Goal: Task Accomplishment & Management: Manage account settings

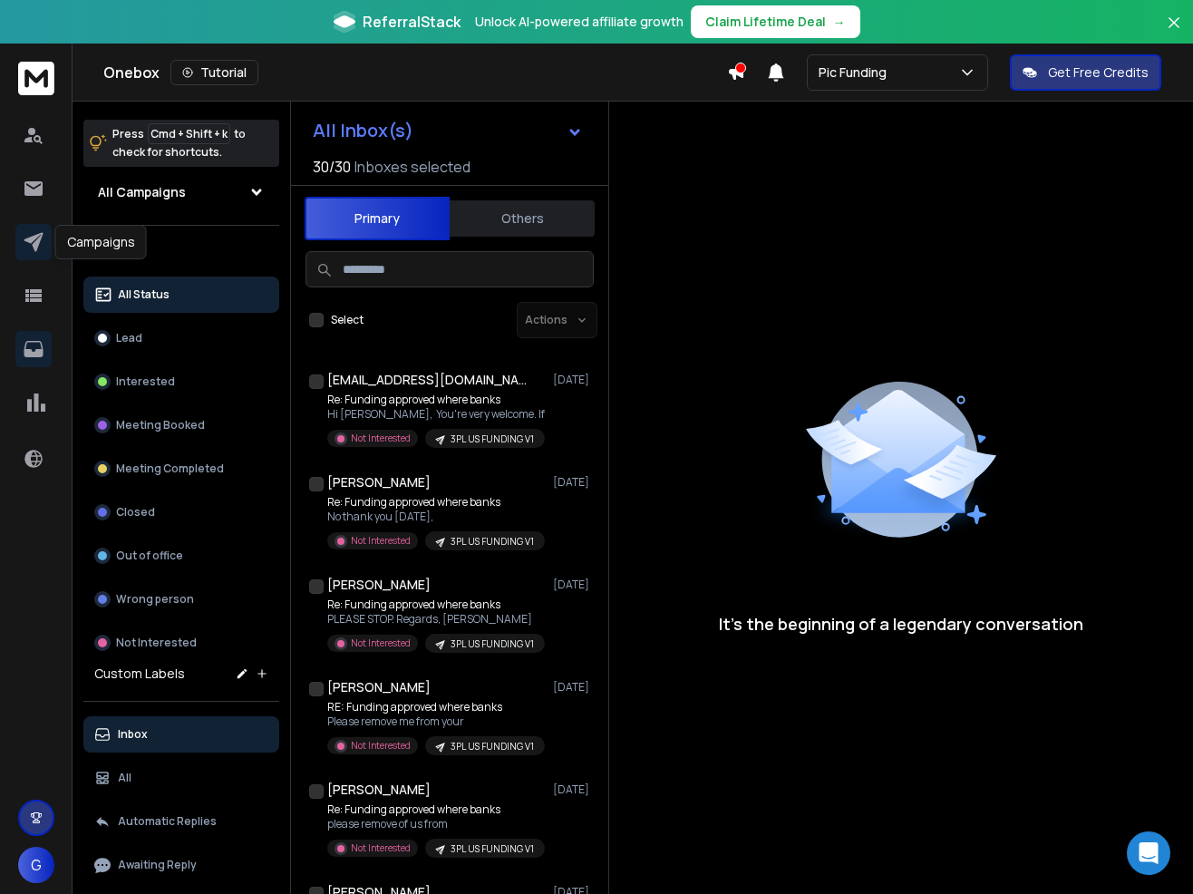
click at [34, 241] on icon at bounding box center [34, 242] width 22 height 22
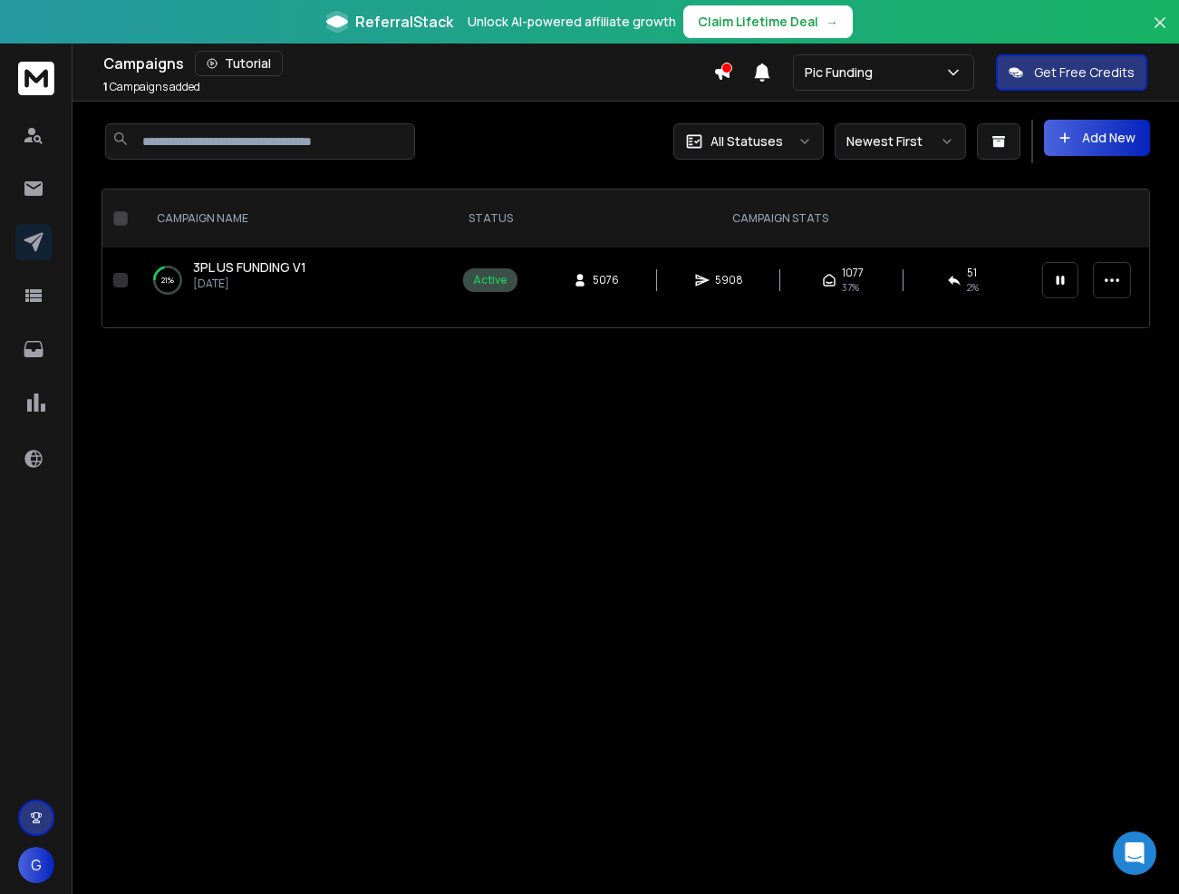
click at [252, 269] on span "3PL US FUNDING V1" at bounding box center [249, 266] width 113 height 17
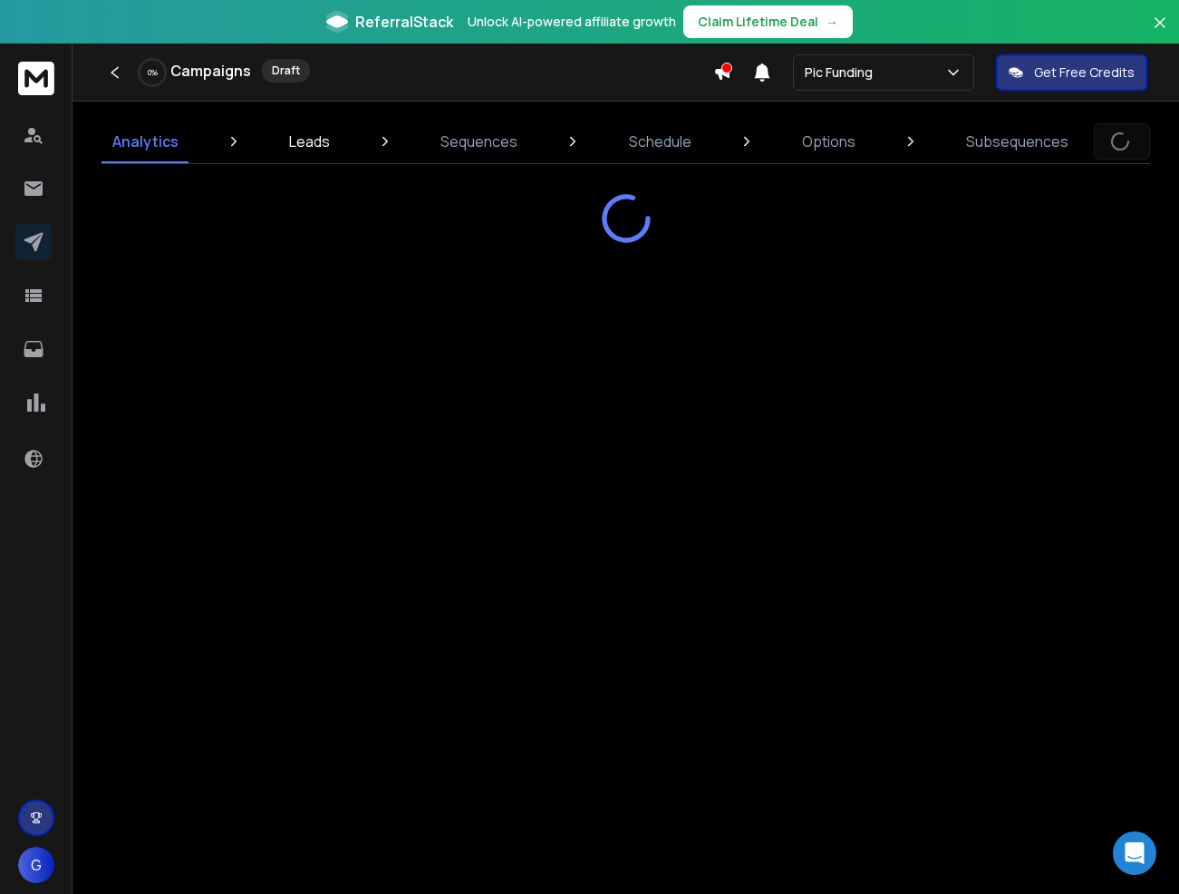
click at [308, 146] on div "Analytics Leads Sequences Schedule Options Subsequences" at bounding box center [626, 142] width 1049 height 44
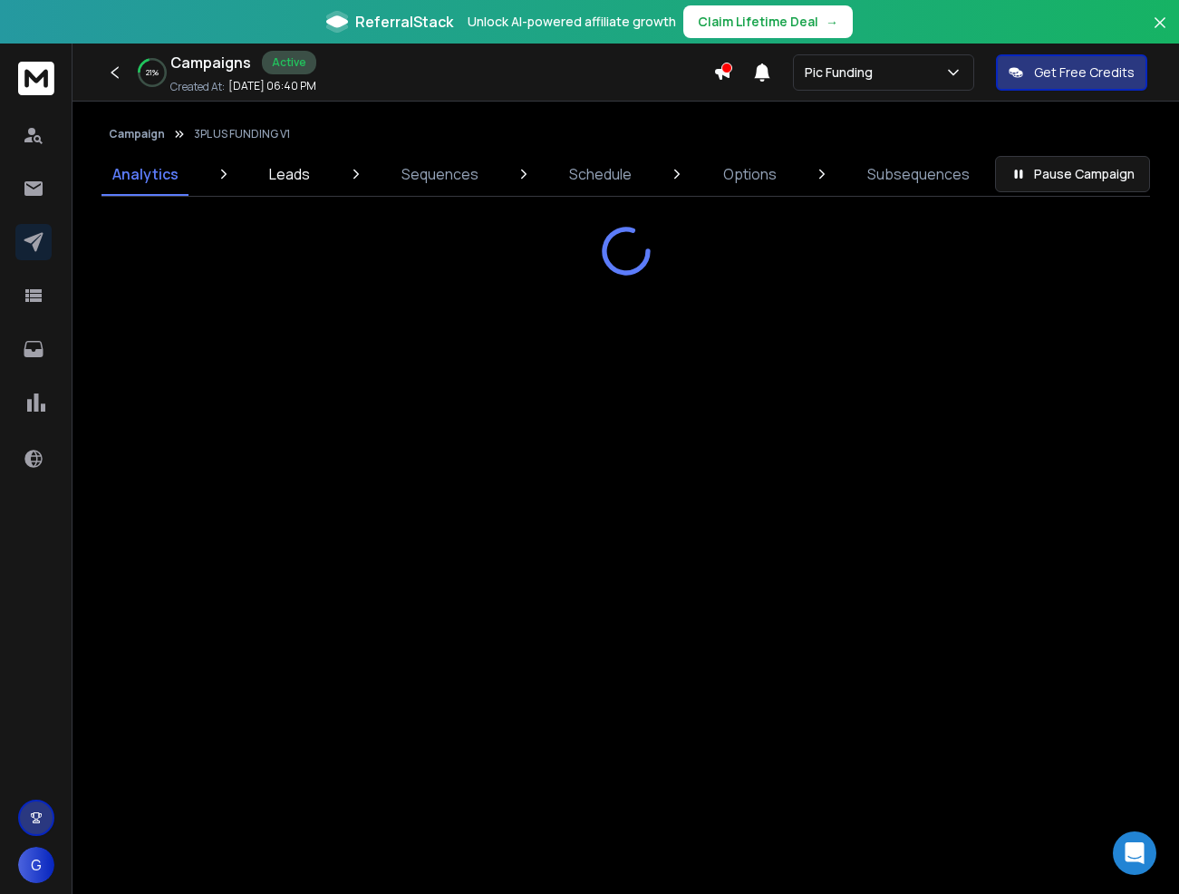
click at [304, 179] on p "Leads" at bounding box center [289, 174] width 41 height 22
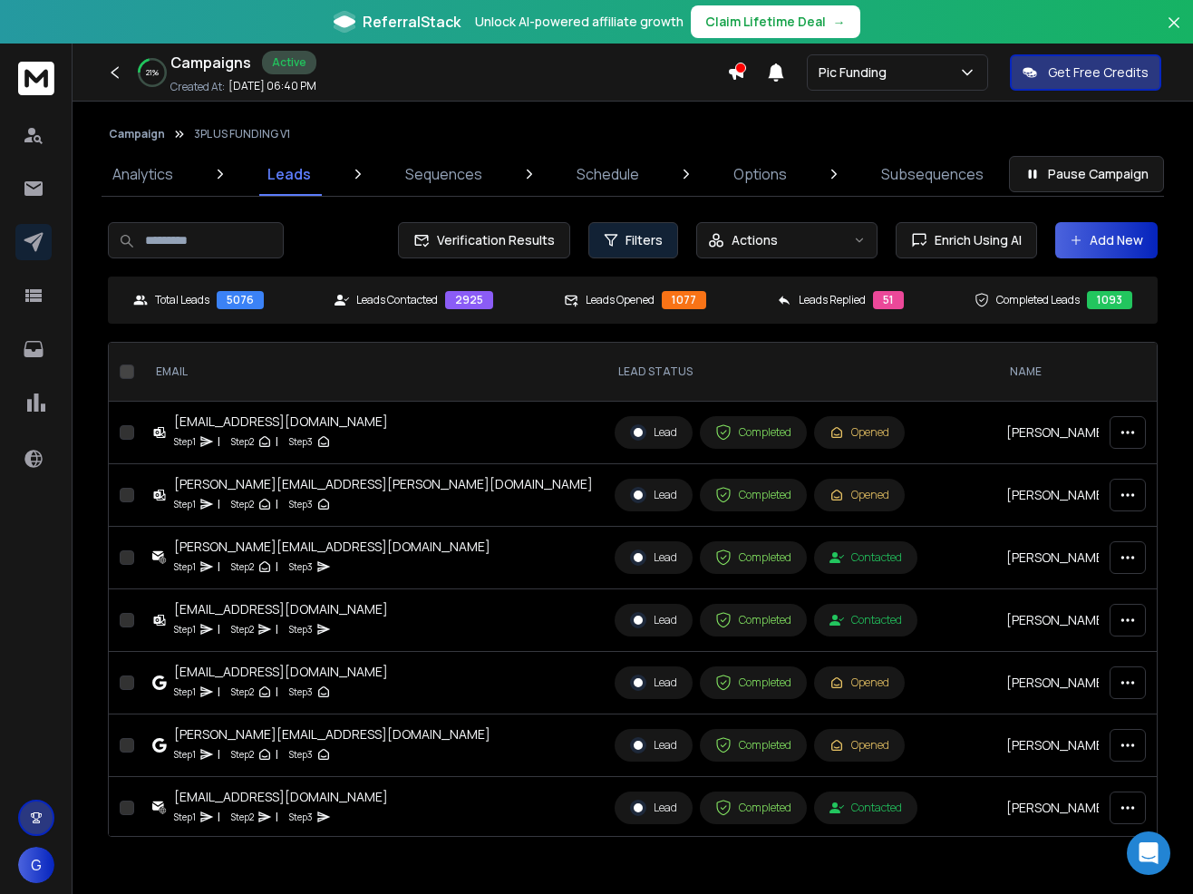
click at [632, 241] on span "Filters" at bounding box center [643, 240] width 37 height 18
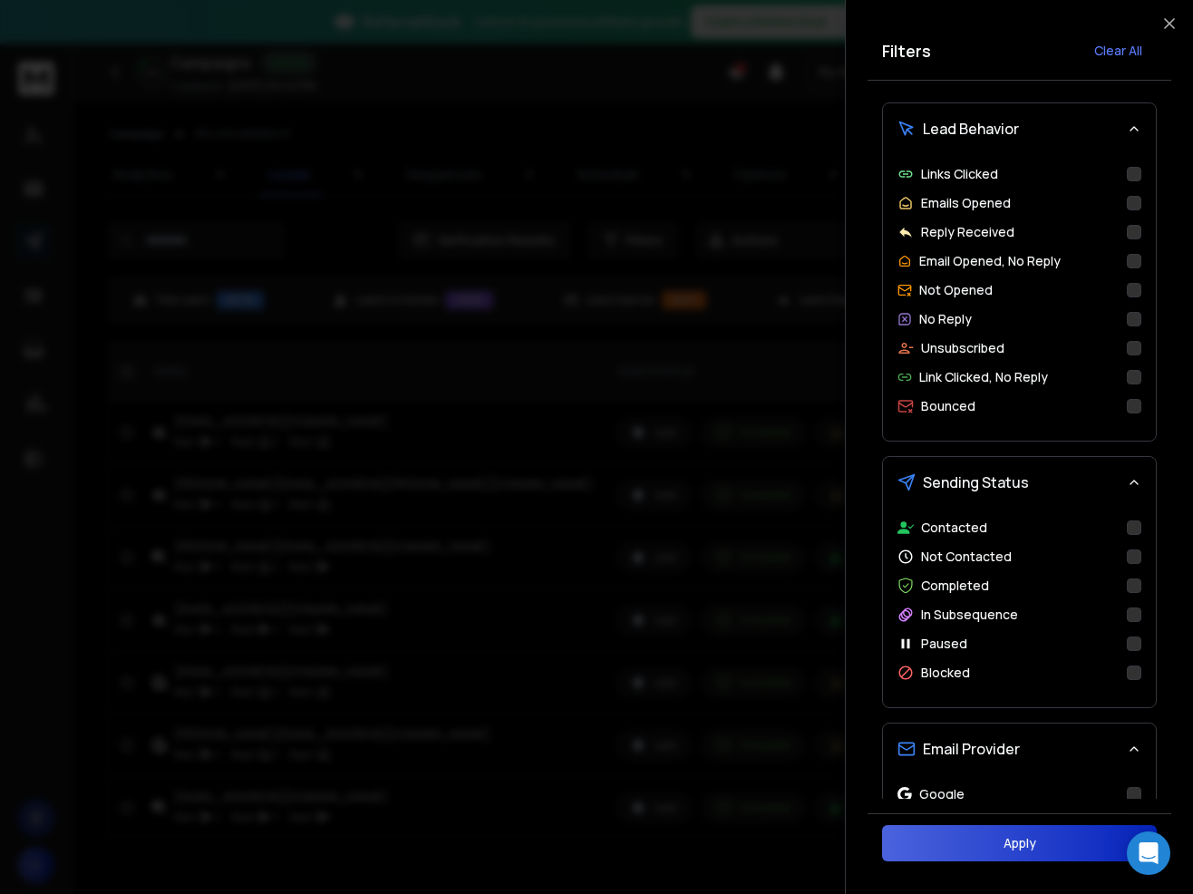
click at [1127, 408] on button "Bounced" at bounding box center [1134, 406] width 15 height 15
click at [1014, 838] on button "Apply" at bounding box center [1019, 843] width 275 height 36
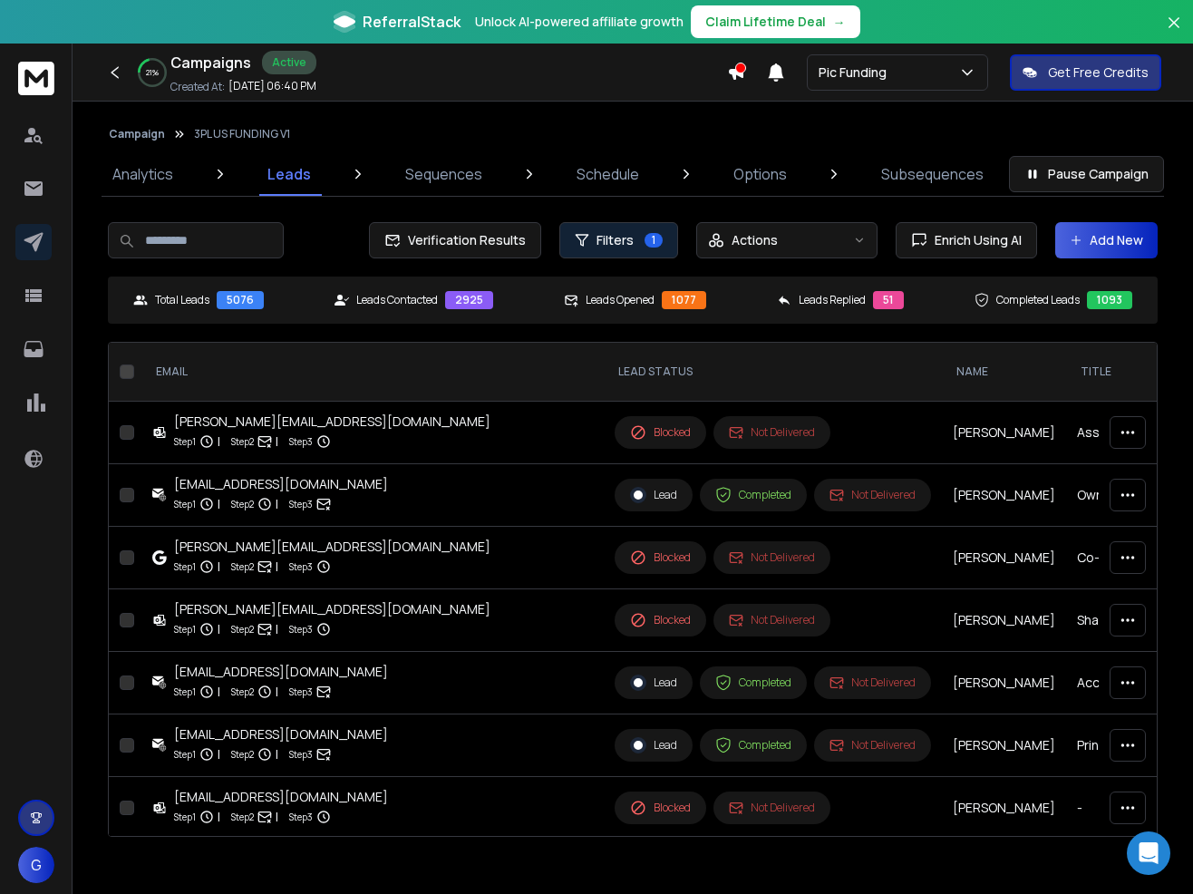
click at [635, 245] on button "Filters 1" at bounding box center [618, 240] width 119 height 36
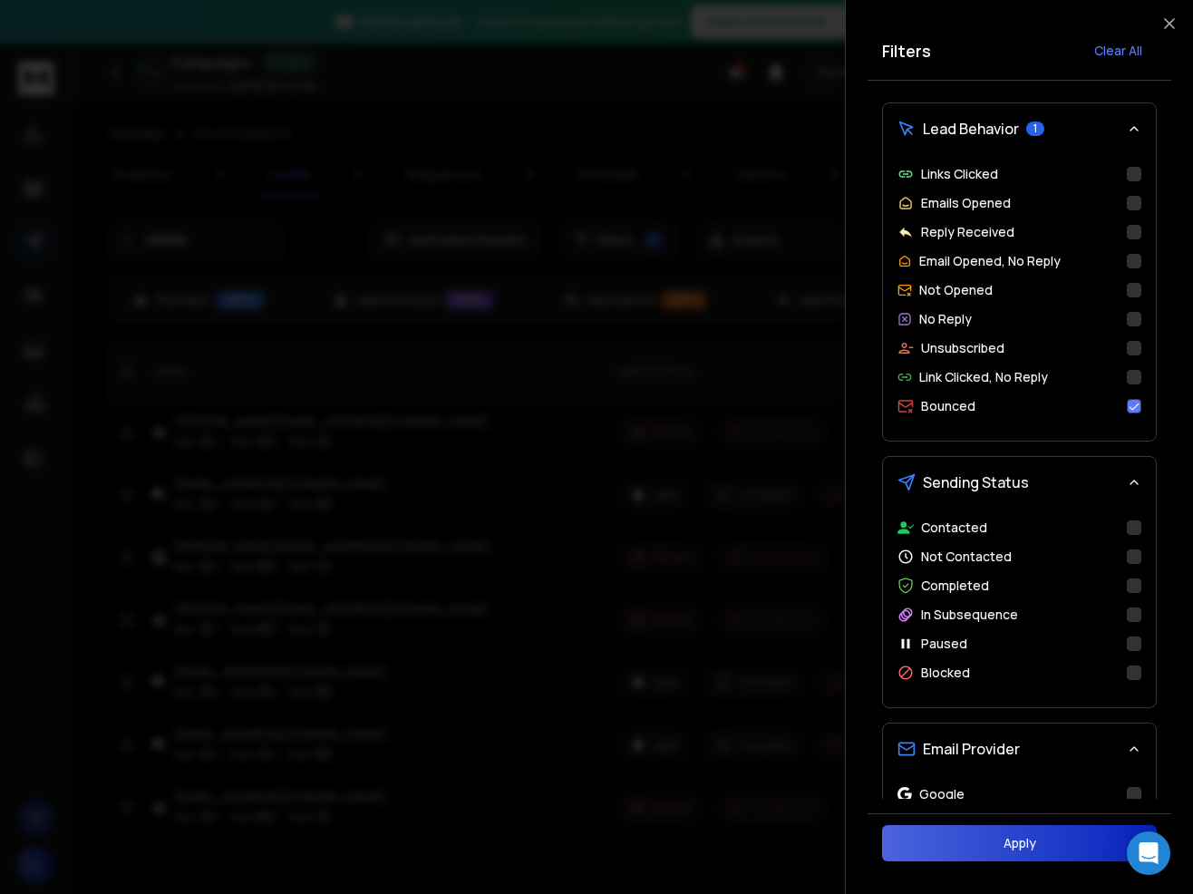
click at [977, 837] on button "Apply" at bounding box center [1019, 843] width 275 height 36
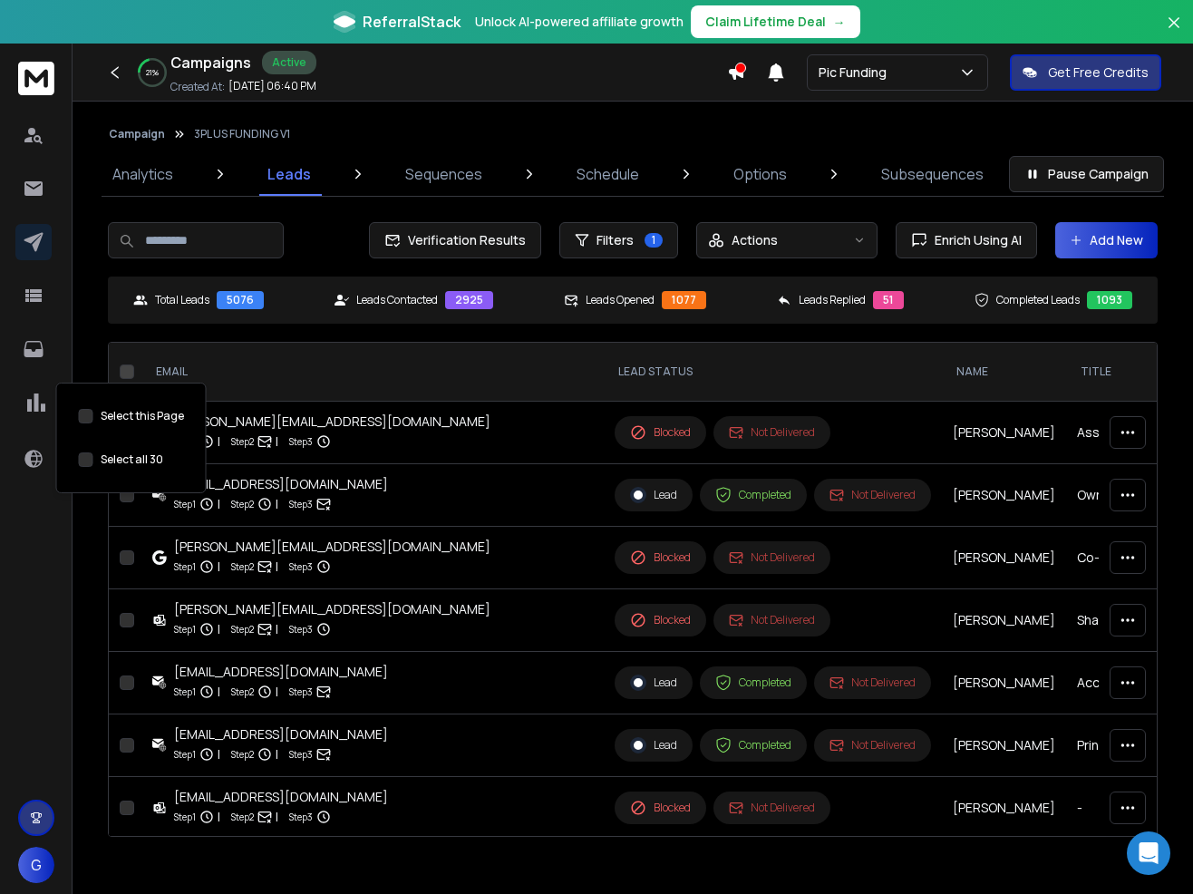
click at [92, 461] on button "Select this Page" at bounding box center [86, 459] width 15 height 15
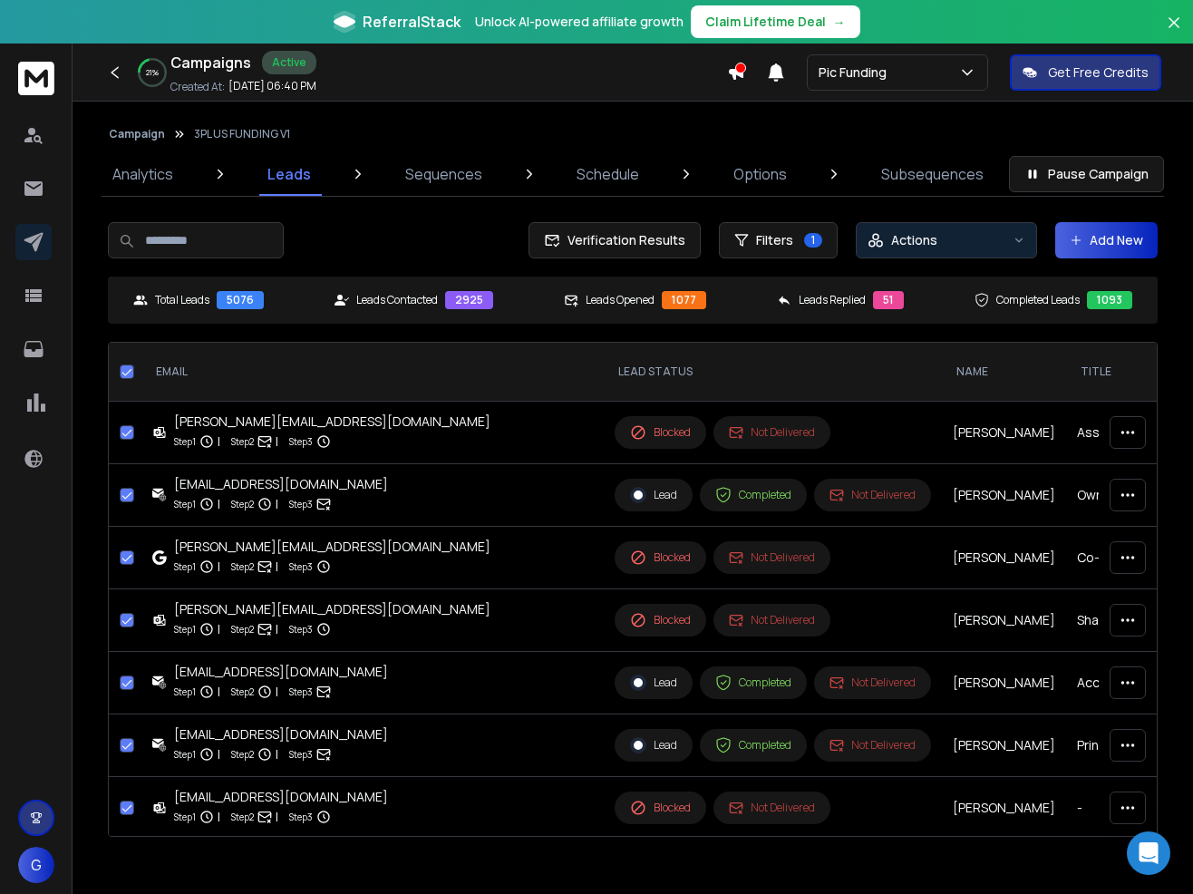
click at [1013, 250] on button "Actions" at bounding box center [946, 240] width 181 height 36
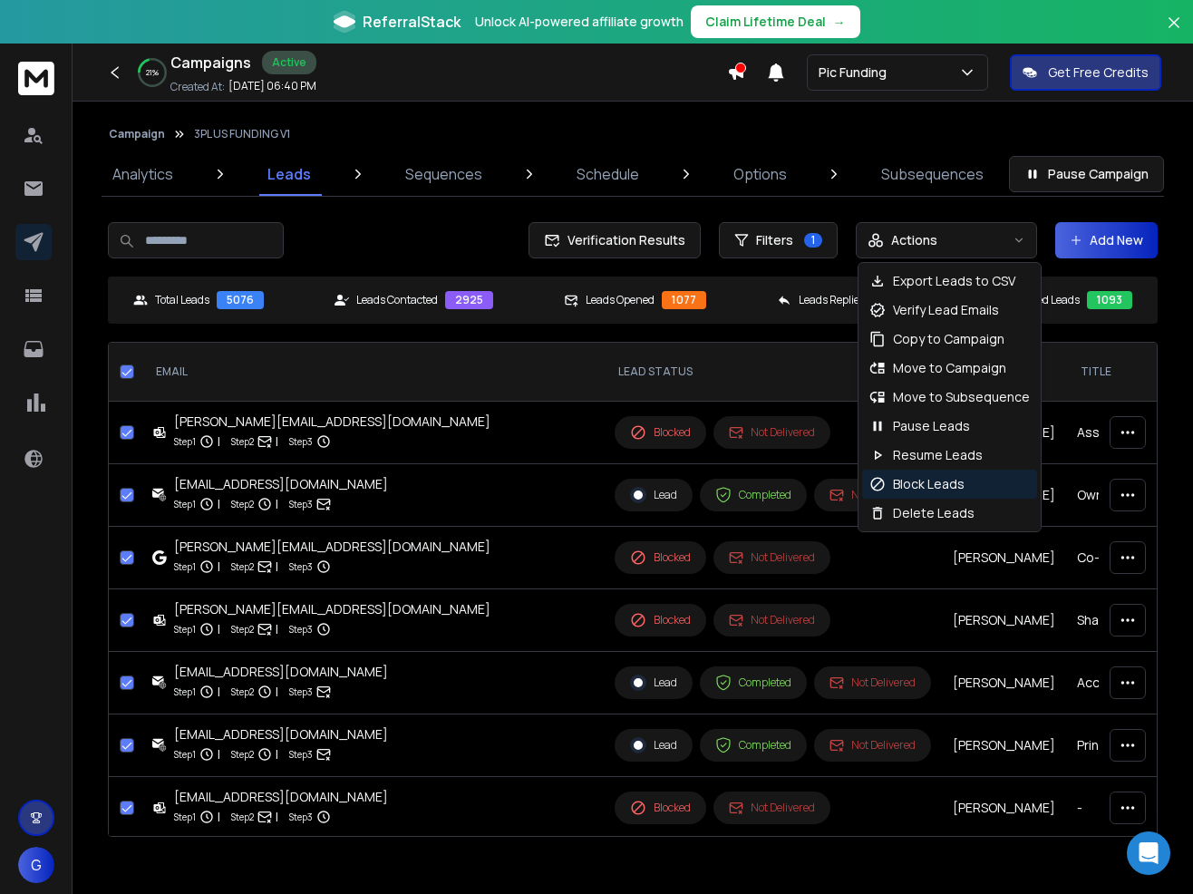
click at [933, 485] on p "Block Leads" at bounding box center [929, 484] width 72 height 18
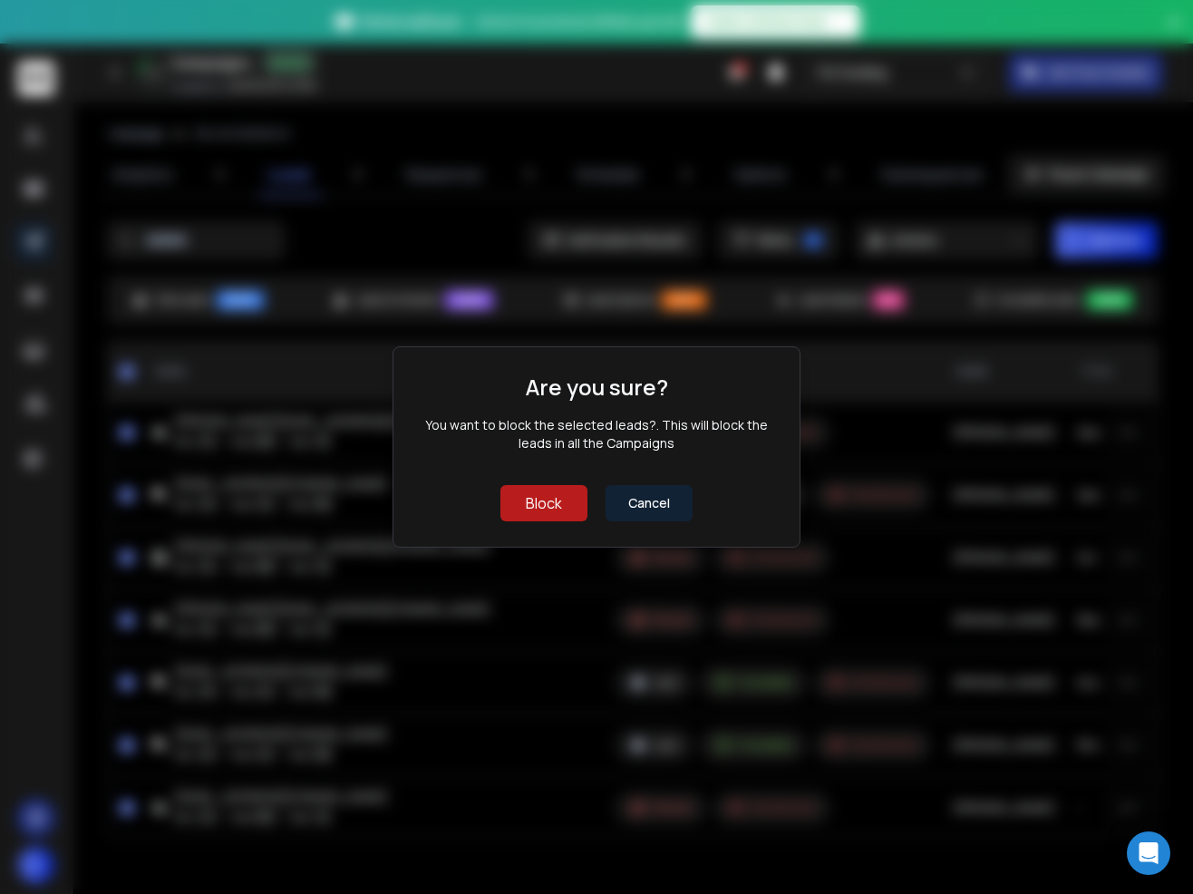
click at [554, 502] on button "Block" at bounding box center [543, 503] width 87 height 36
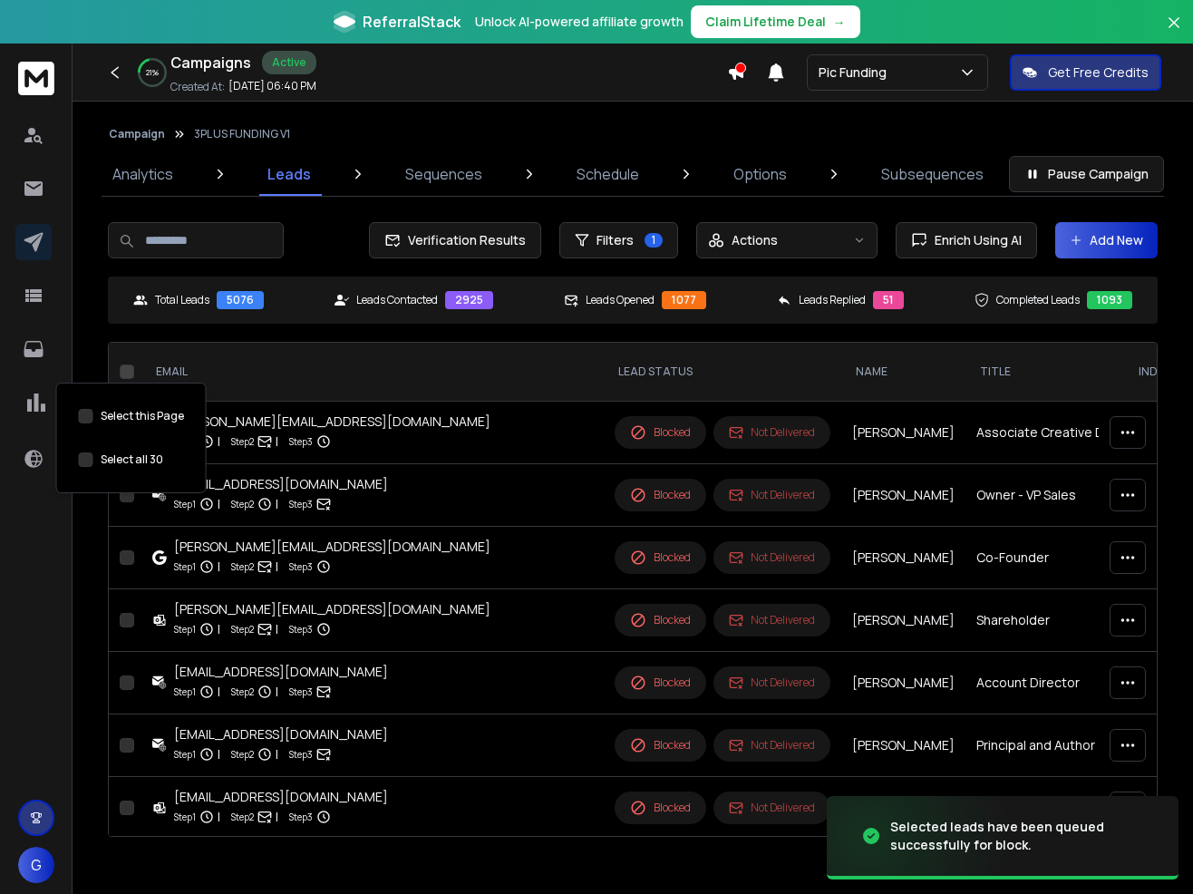
click at [92, 460] on button "Select this Page" at bounding box center [86, 459] width 15 height 15
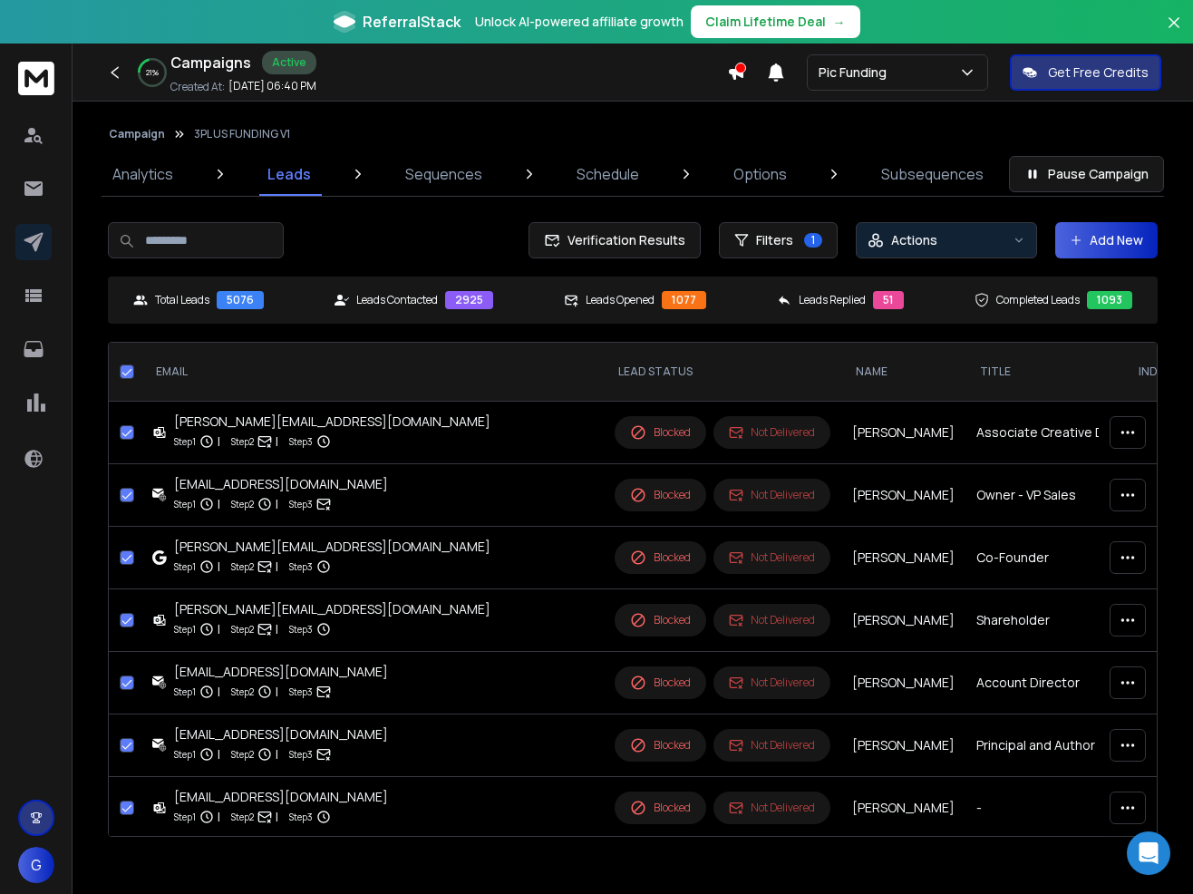
click at [999, 237] on div "Actions" at bounding box center [936, 240] width 138 height 18
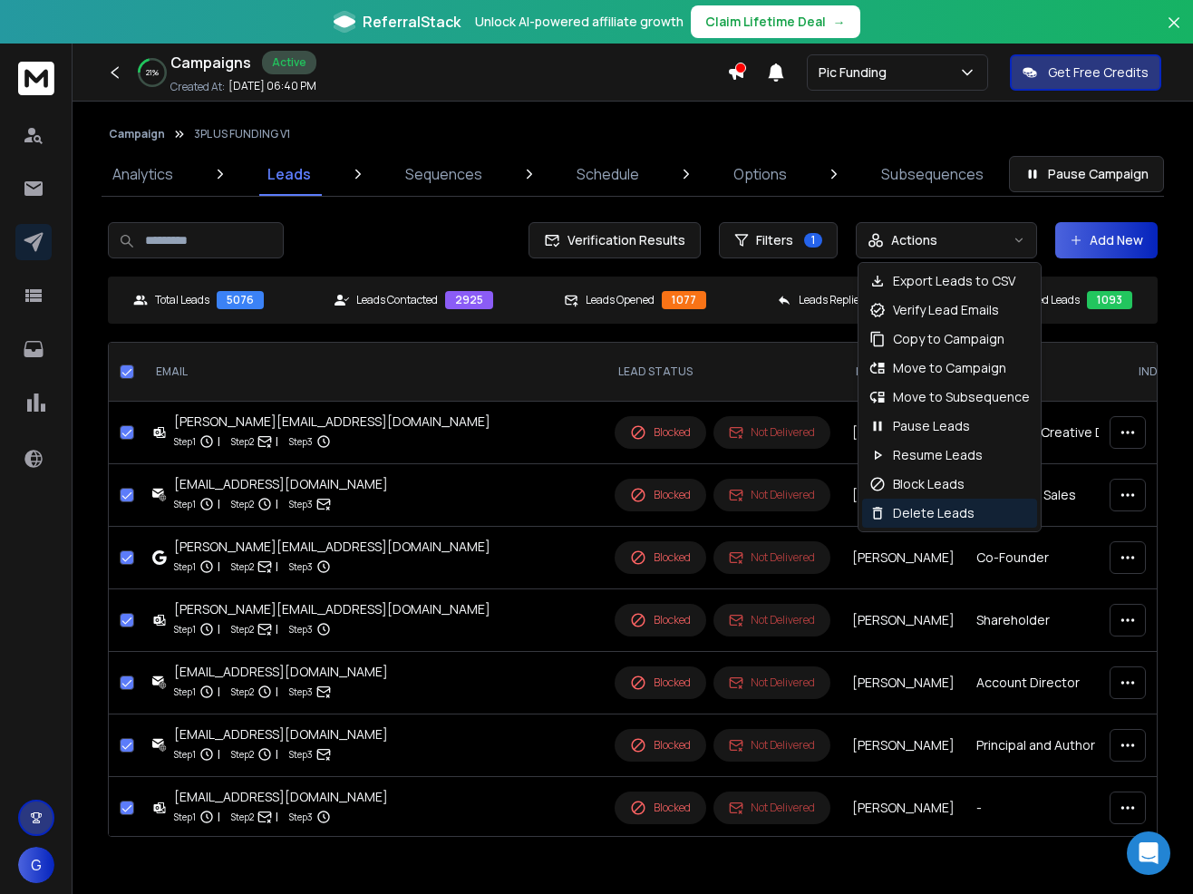
click at [919, 515] on p "Delete Leads" at bounding box center [934, 513] width 82 height 18
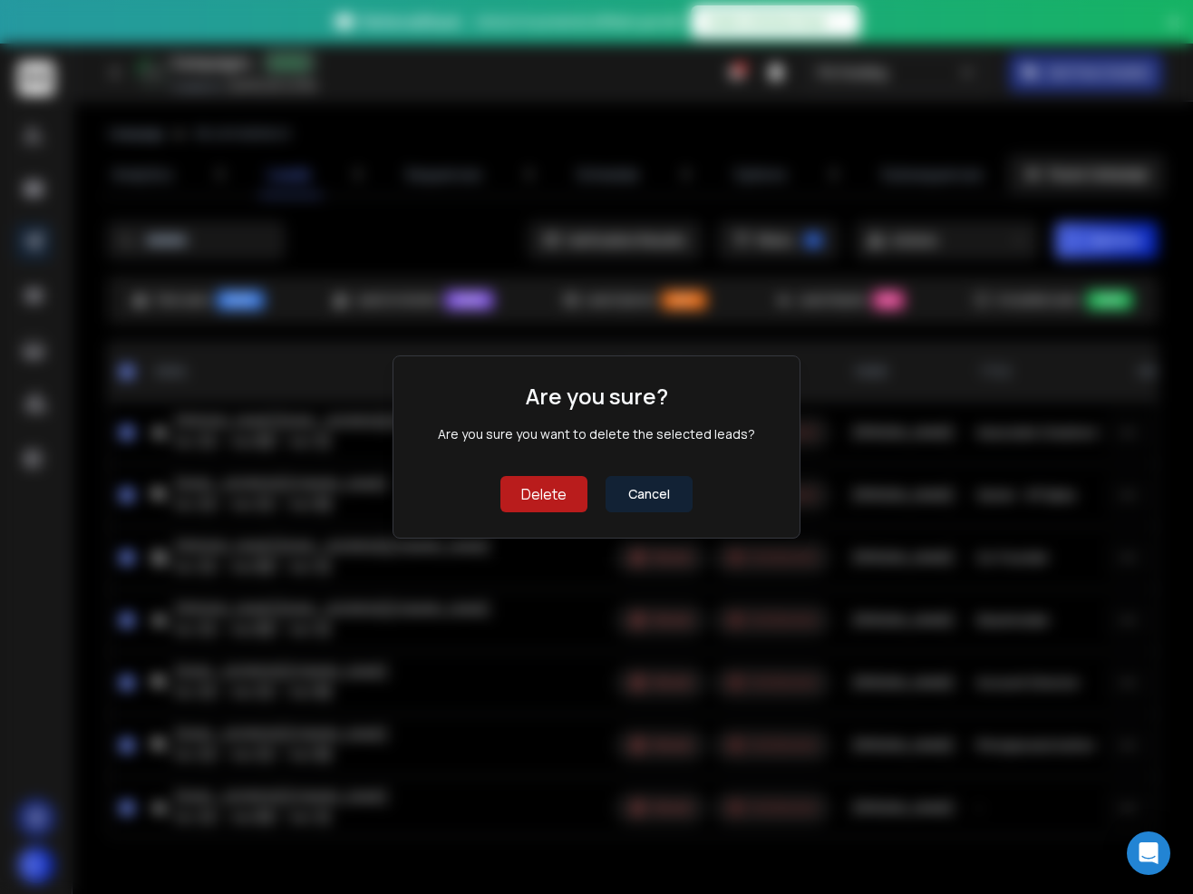
click at [535, 492] on button "Delete" at bounding box center [543, 494] width 87 height 36
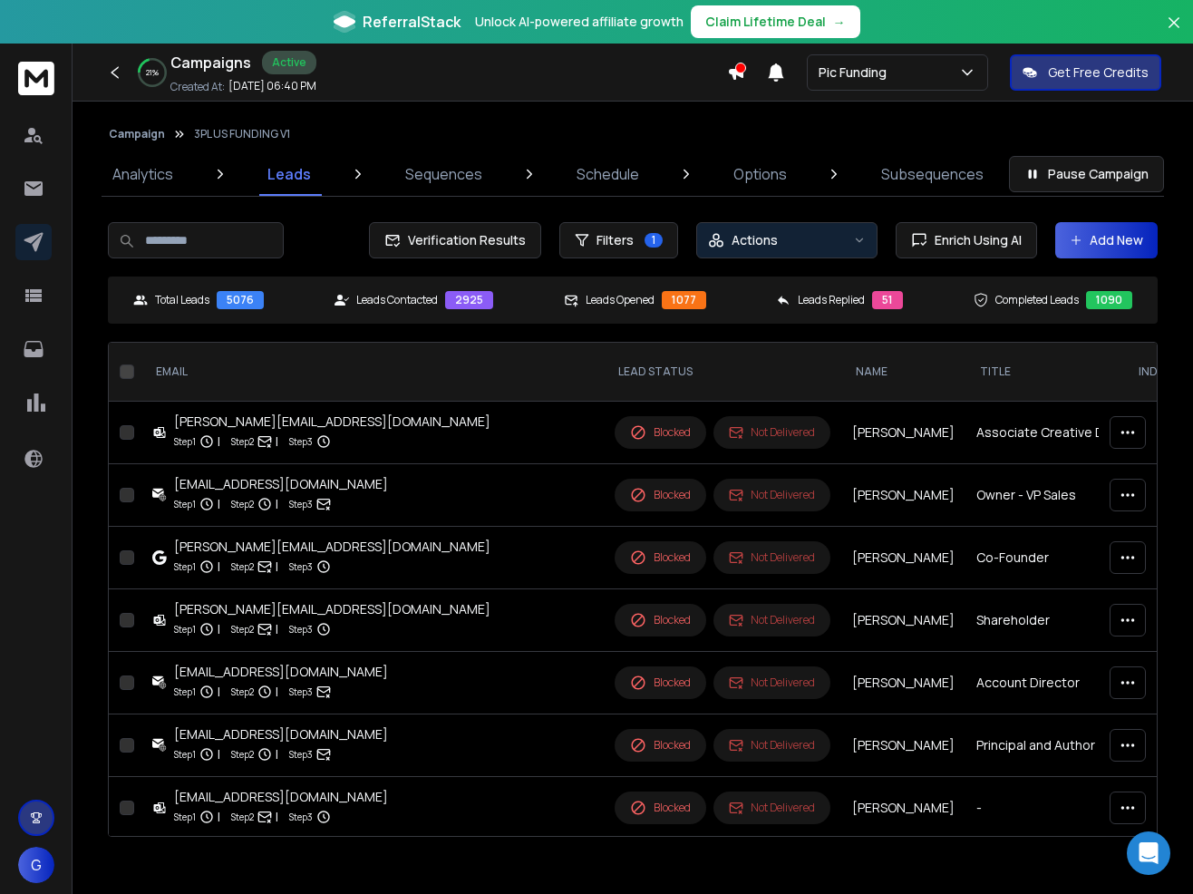
click at [823, 237] on div "Actions" at bounding box center [777, 240] width 138 height 18
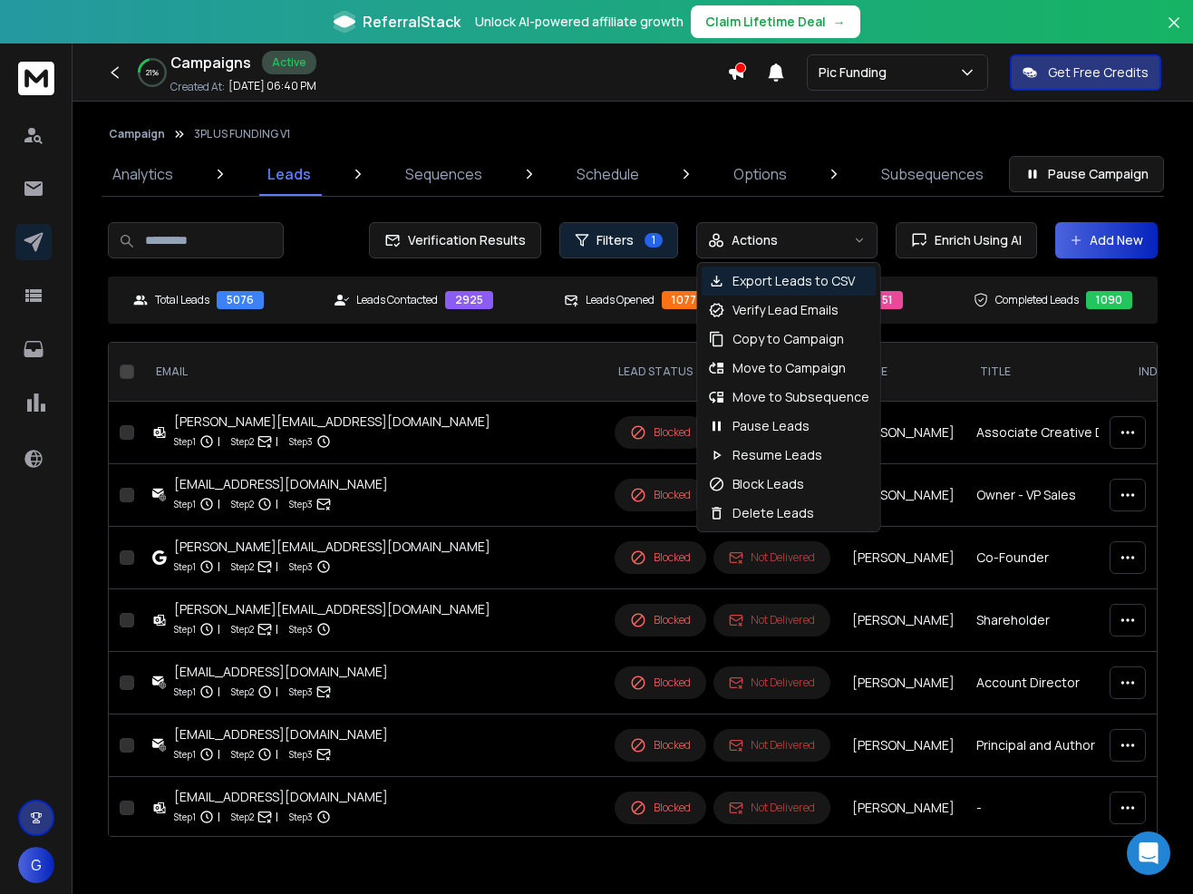
click at [641, 239] on button "Filters 1" at bounding box center [618, 240] width 119 height 36
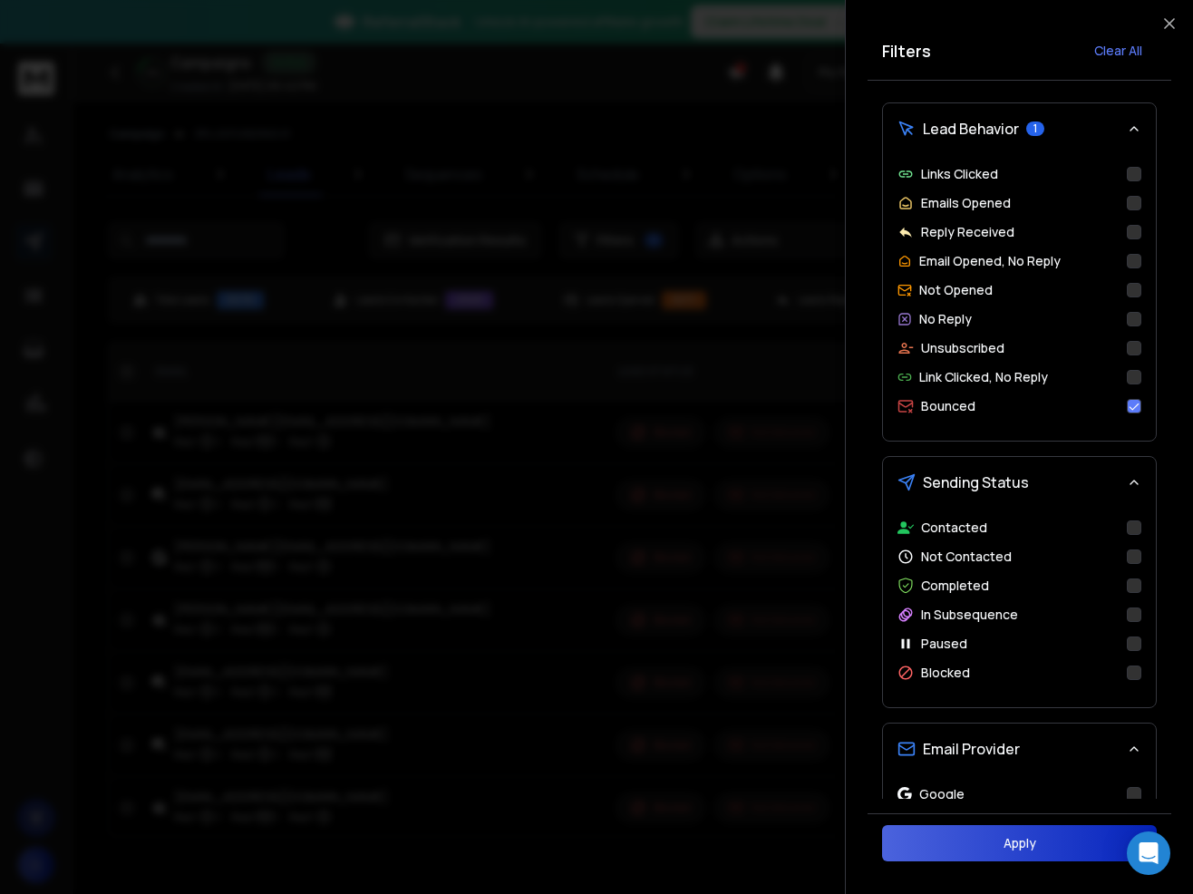
click at [1002, 857] on button "Apply" at bounding box center [1019, 843] width 275 height 36
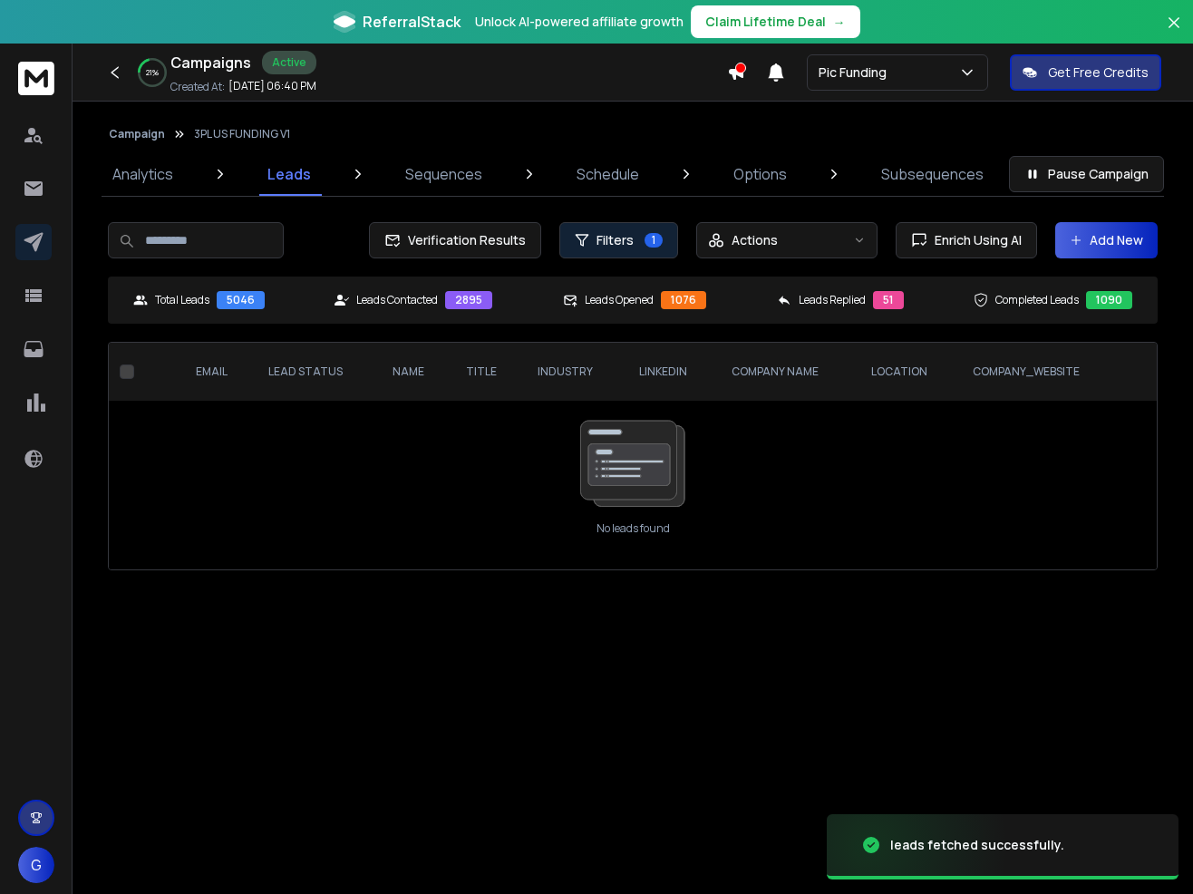
click at [620, 237] on span "Filters" at bounding box center [614, 240] width 37 height 18
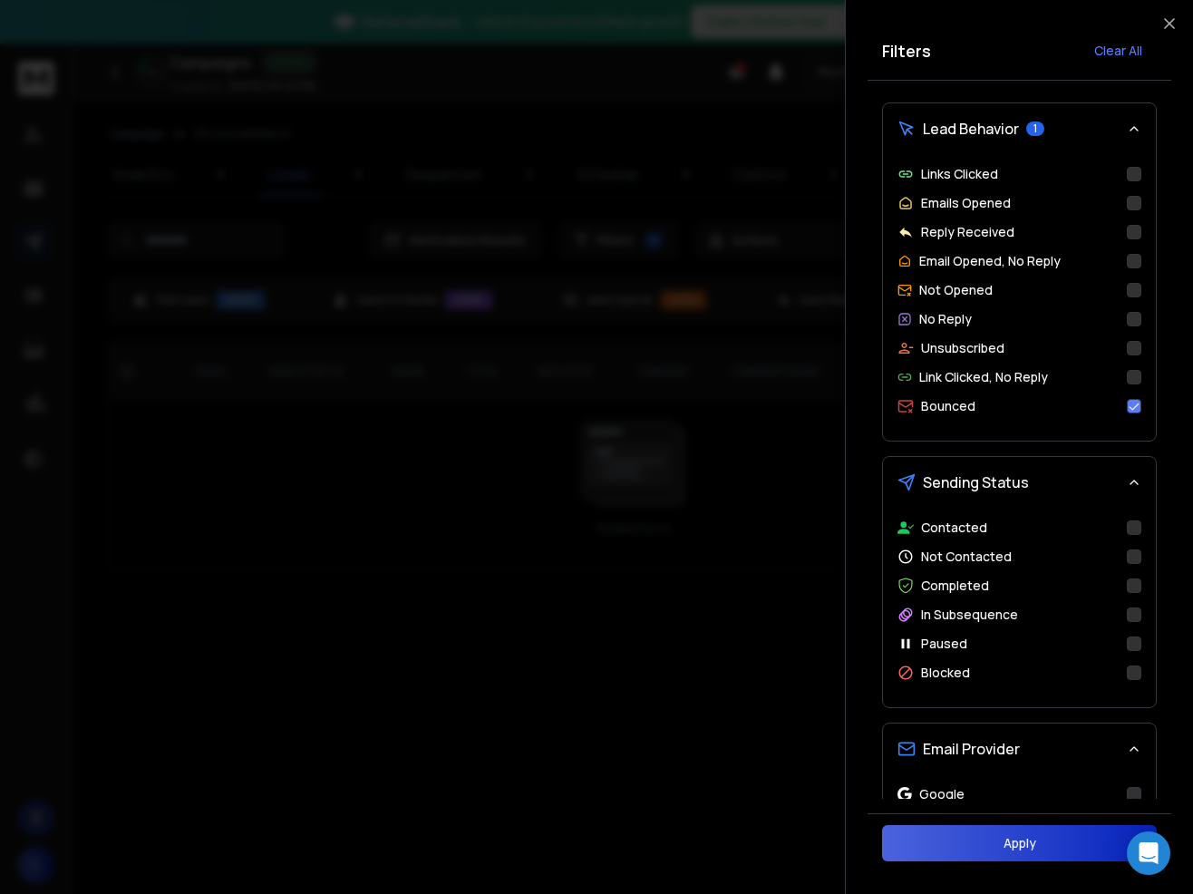
click at [1127, 410] on button "Bounced" at bounding box center [1134, 406] width 15 height 15
click at [1124, 356] on div "Unsubscribed" at bounding box center [1019, 348] width 244 height 18
click at [1127, 353] on button "Unsubscribed" at bounding box center [1134, 348] width 15 height 15
click at [1026, 844] on button "Apply" at bounding box center [1019, 843] width 275 height 36
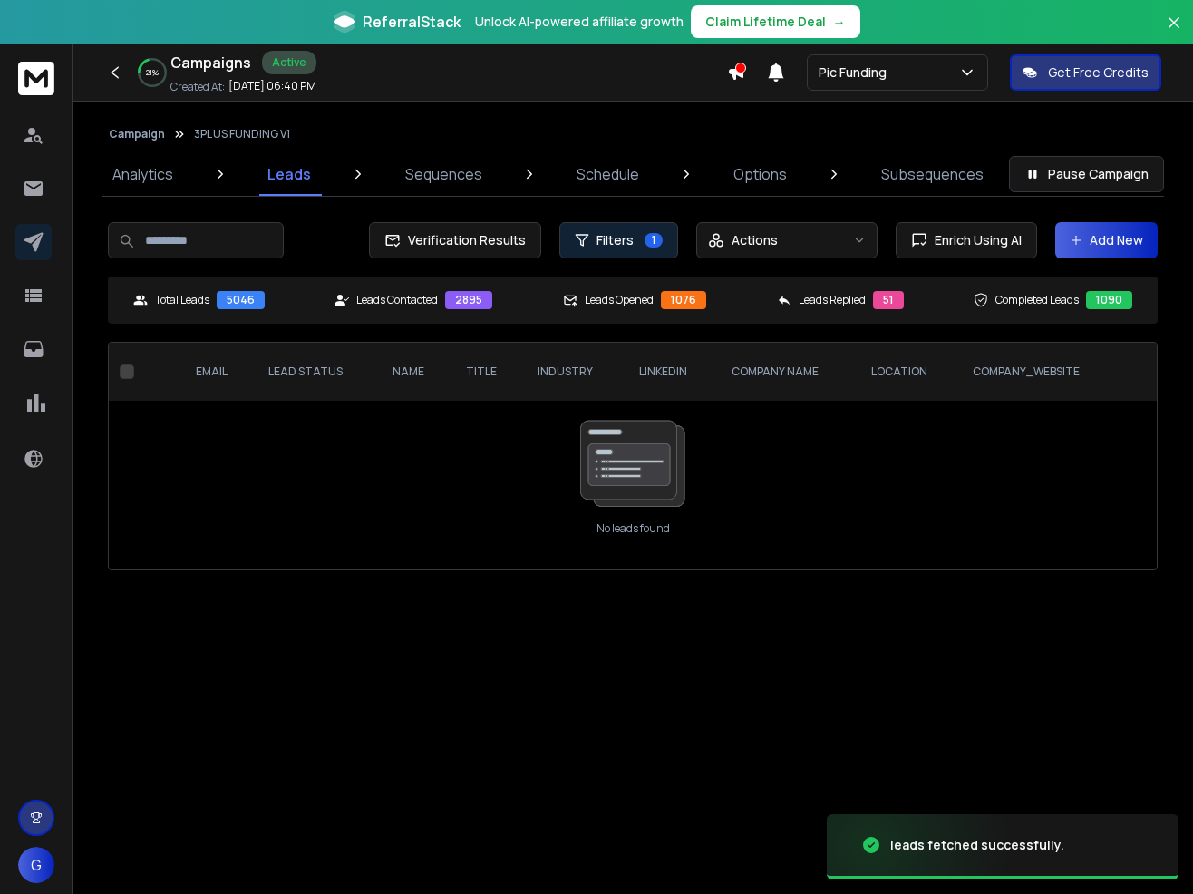
click at [634, 252] on button "Filters 1" at bounding box center [618, 240] width 119 height 36
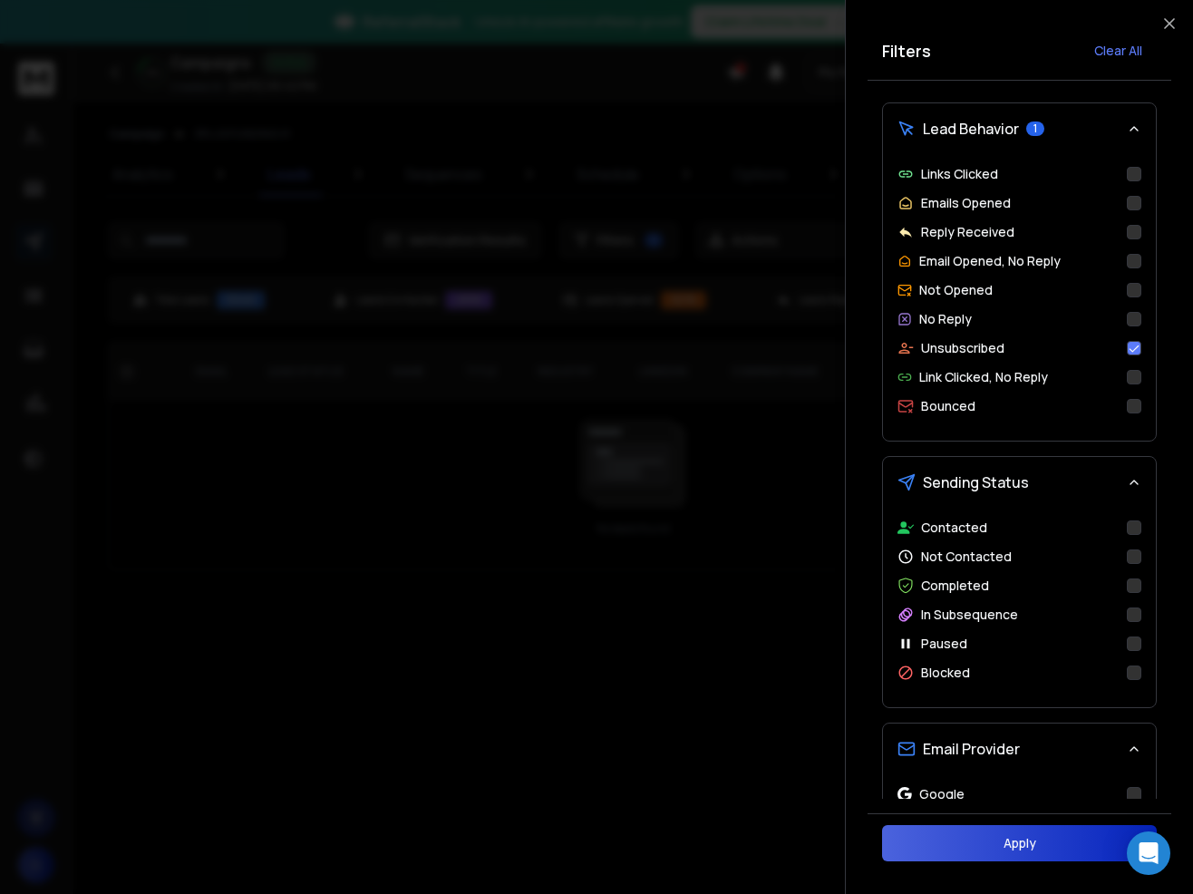
click at [1127, 353] on button "Unsubscribed" at bounding box center [1134, 348] width 15 height 15
click at [1127, 586] on button "Completed" at bounding box center [1134, 585] width 15 height 15
click at [1009, 849] on button "Apply" at bounding box center [1019, 843] width 275 height 36
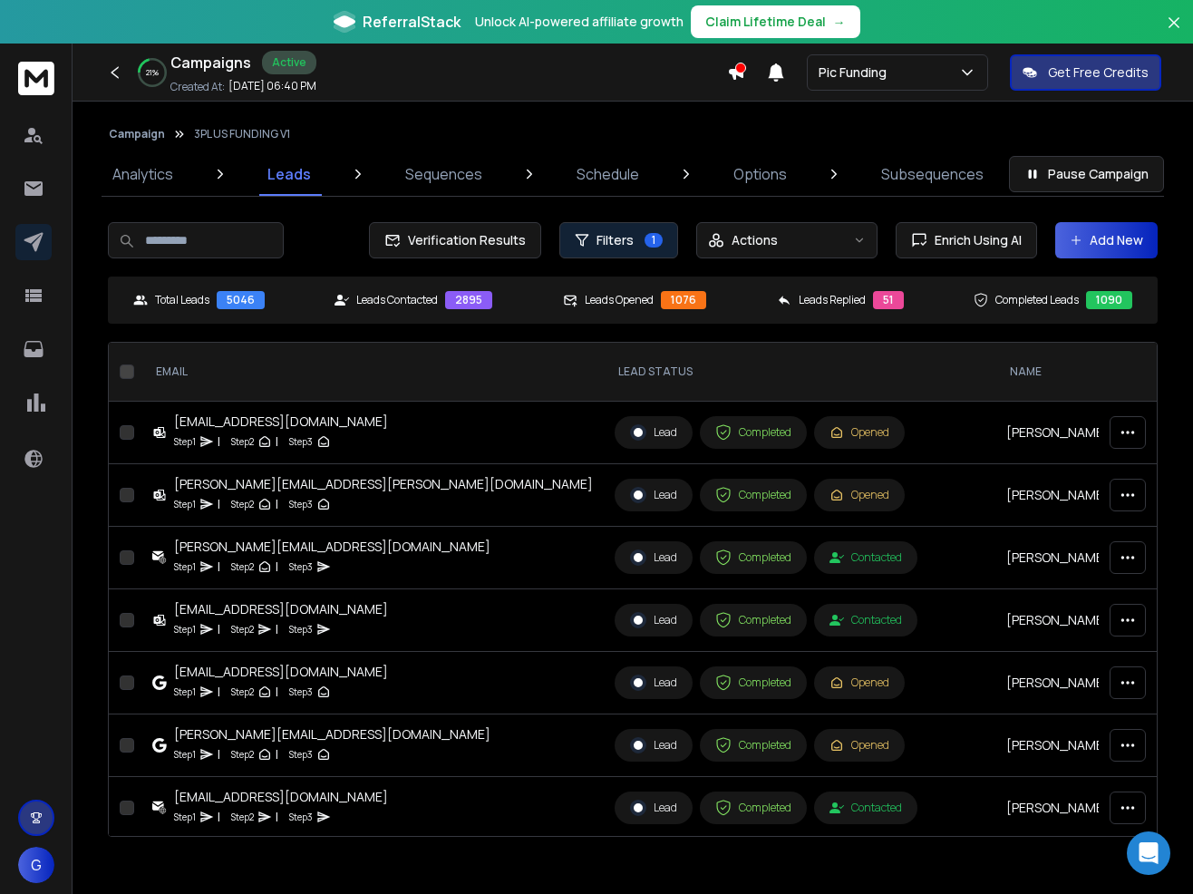
click at [634, 247] on button "Filters 1" at bounding box center [618, 240] width 119 height 36
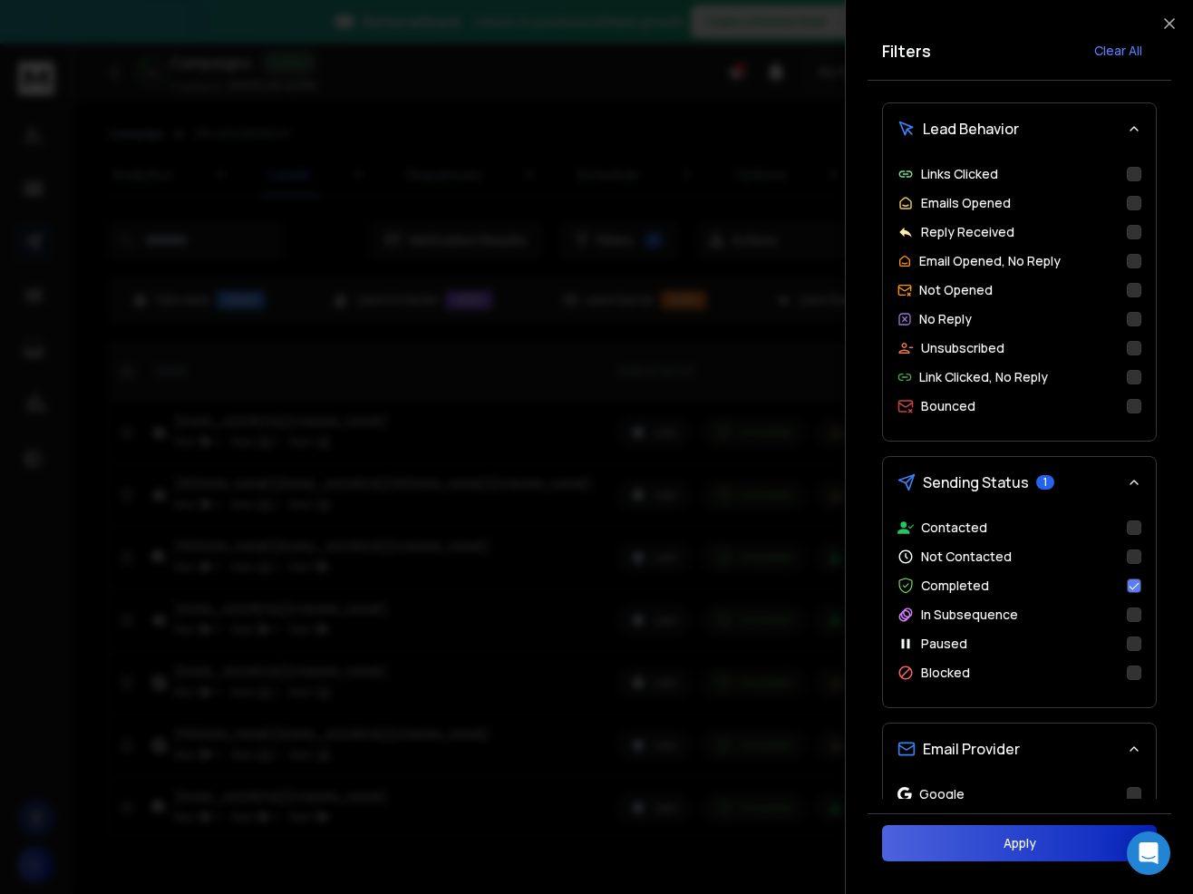
click at [1127, 586] on button "Completed" at bounding box center [1134, 585] width 15 height 15
click at [1166, 20] on icon "button" at bounding box center [1169, 23] width 9 height 9
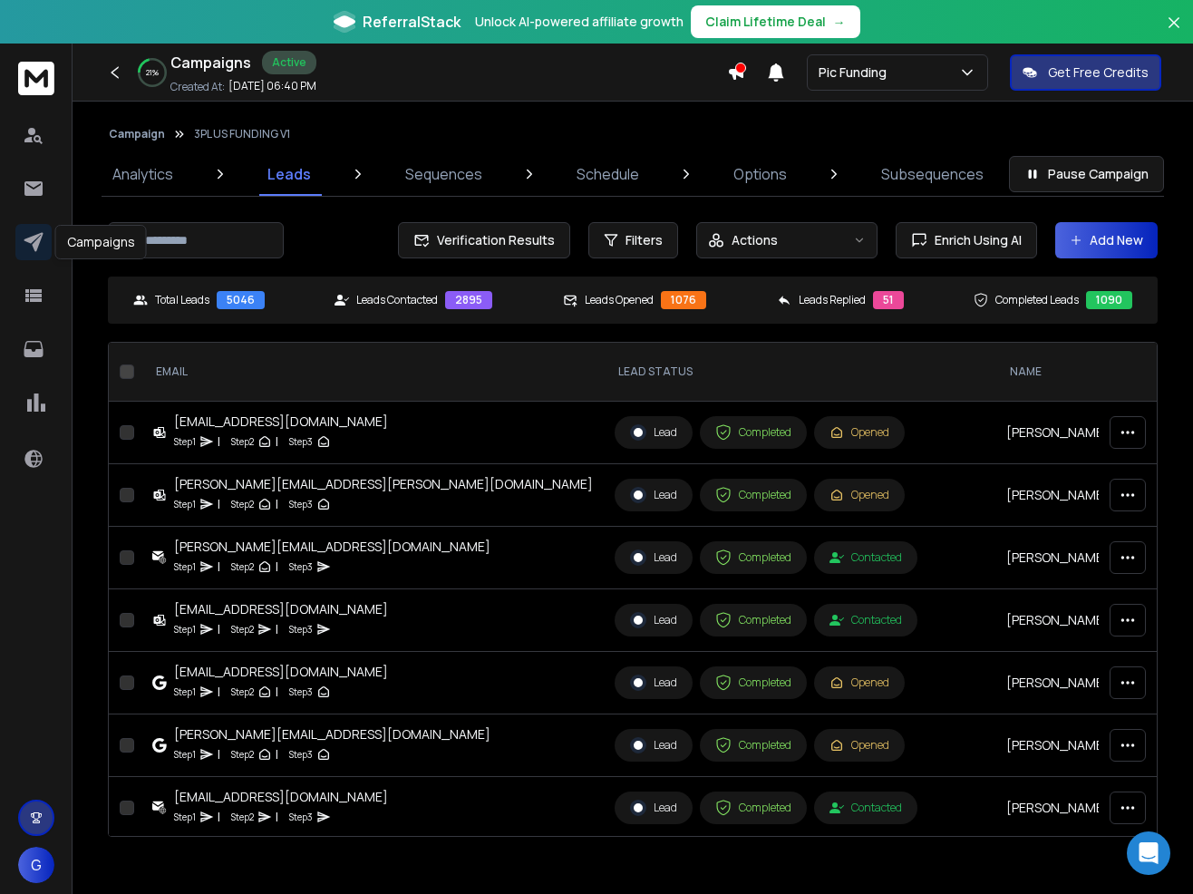
click at [28, 240] on icon at bounding box center [33, 242] width 19 height 19
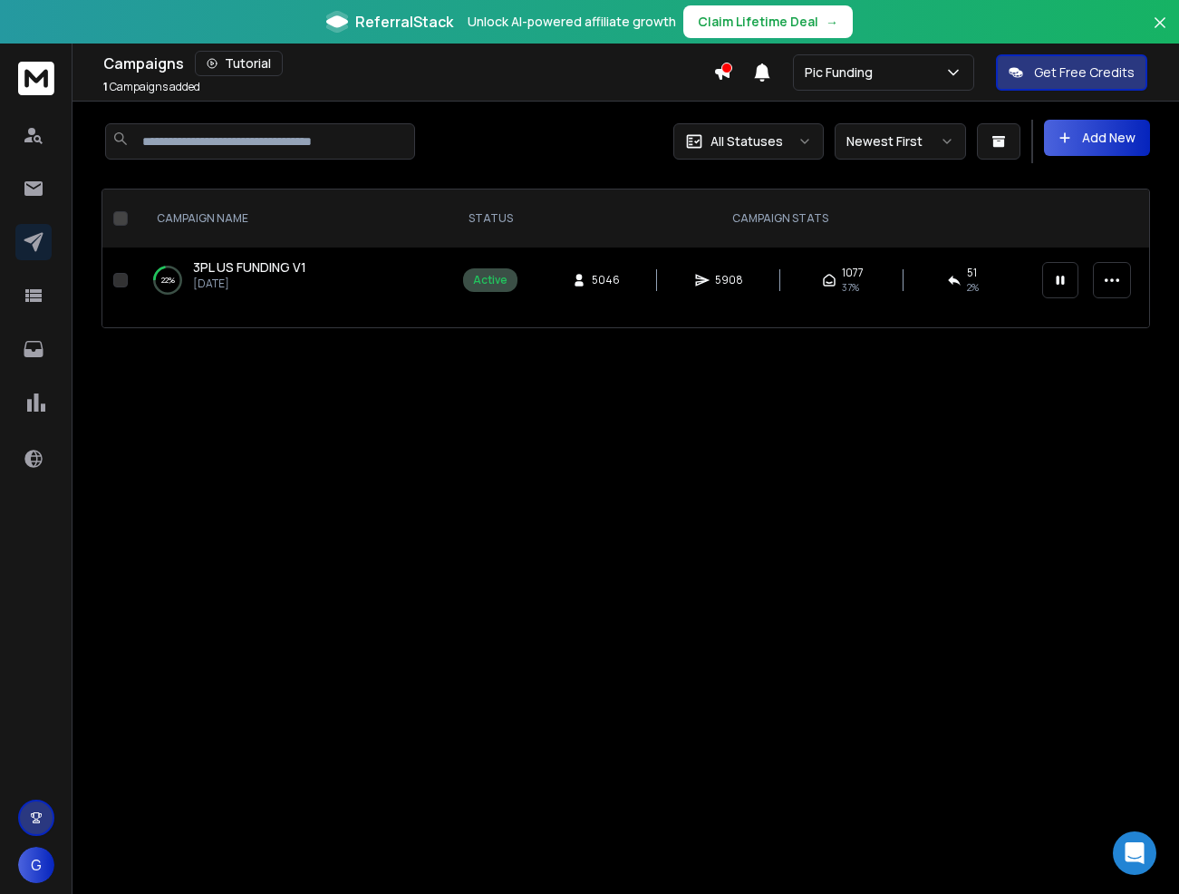
click at [222, 259] on span "3PL US FUNDING V1" at bounding box center [249, 266] width 113 height 17
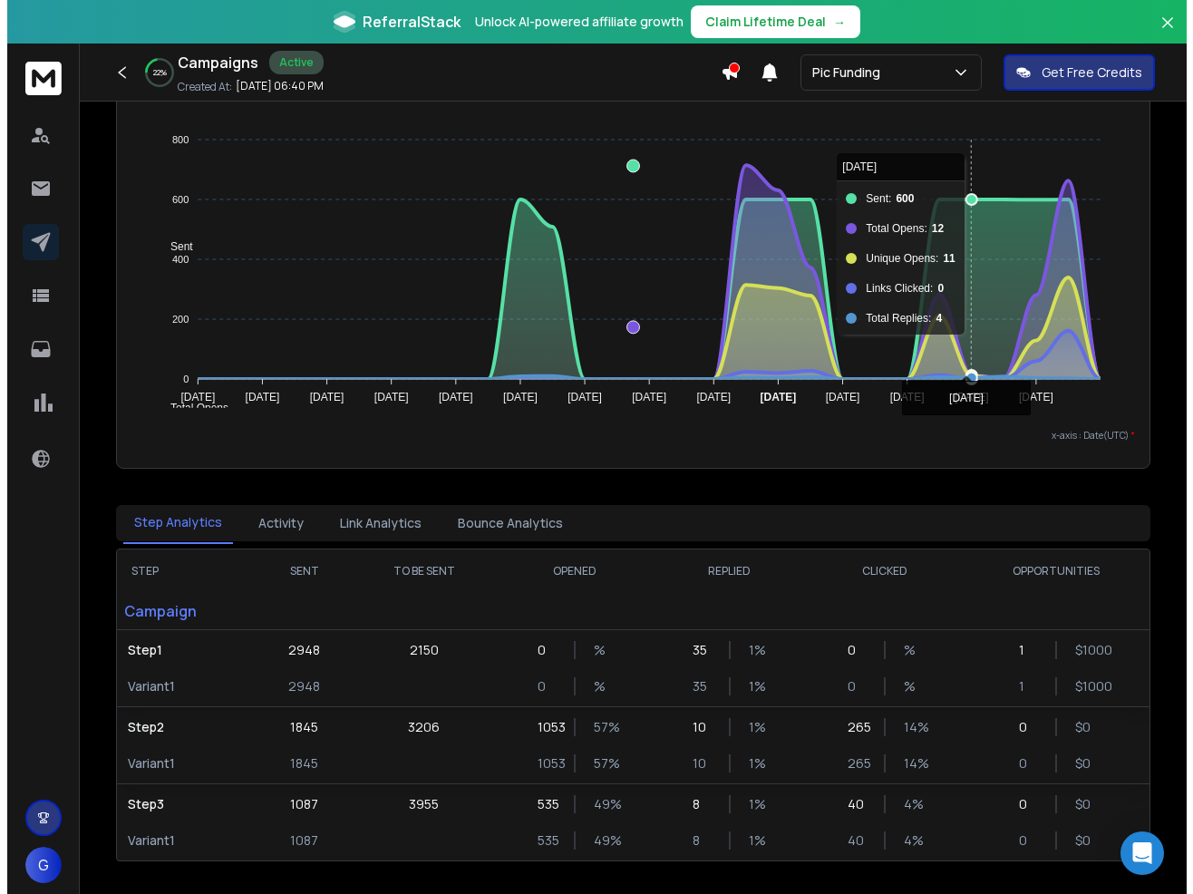
scroll to position [42, 0]
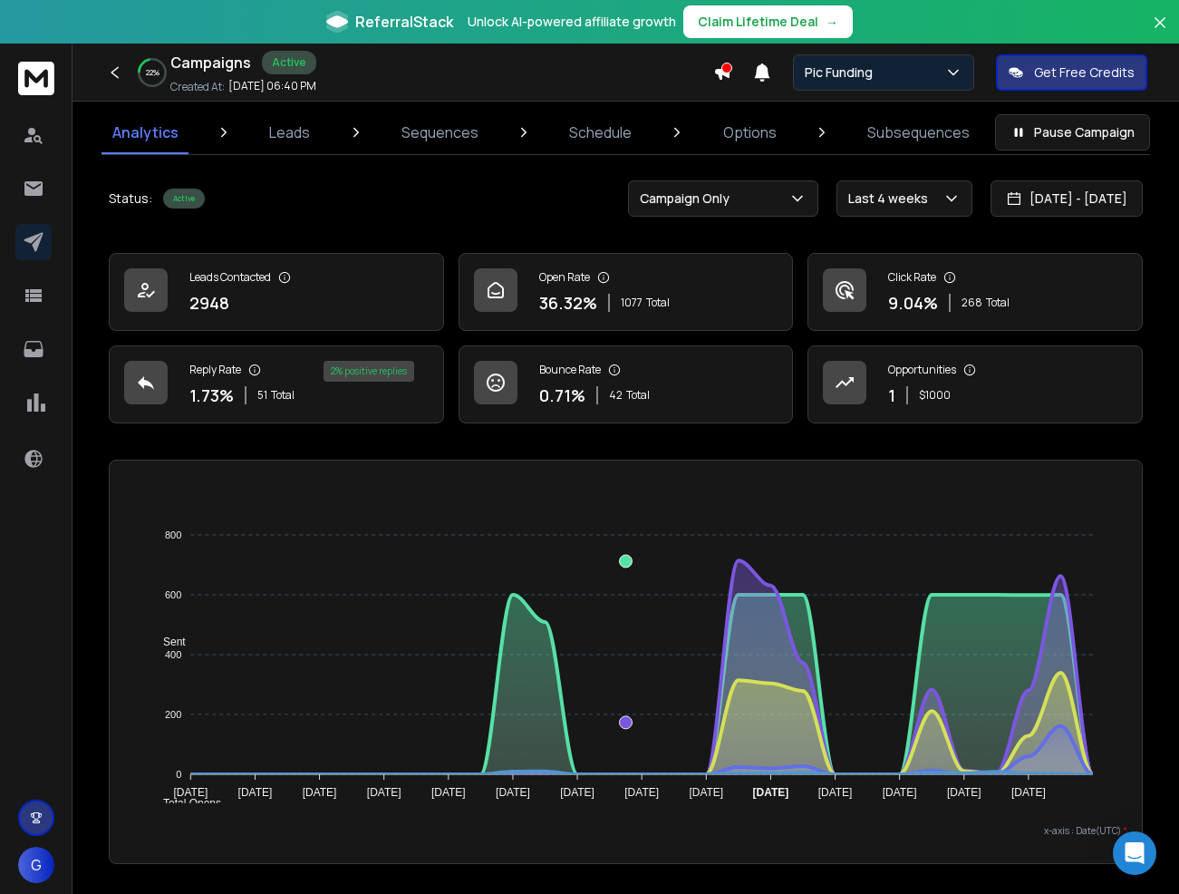
click at [971, 71] on button "Pic Funding" at bounding box center [883, 72] width 181 height 36
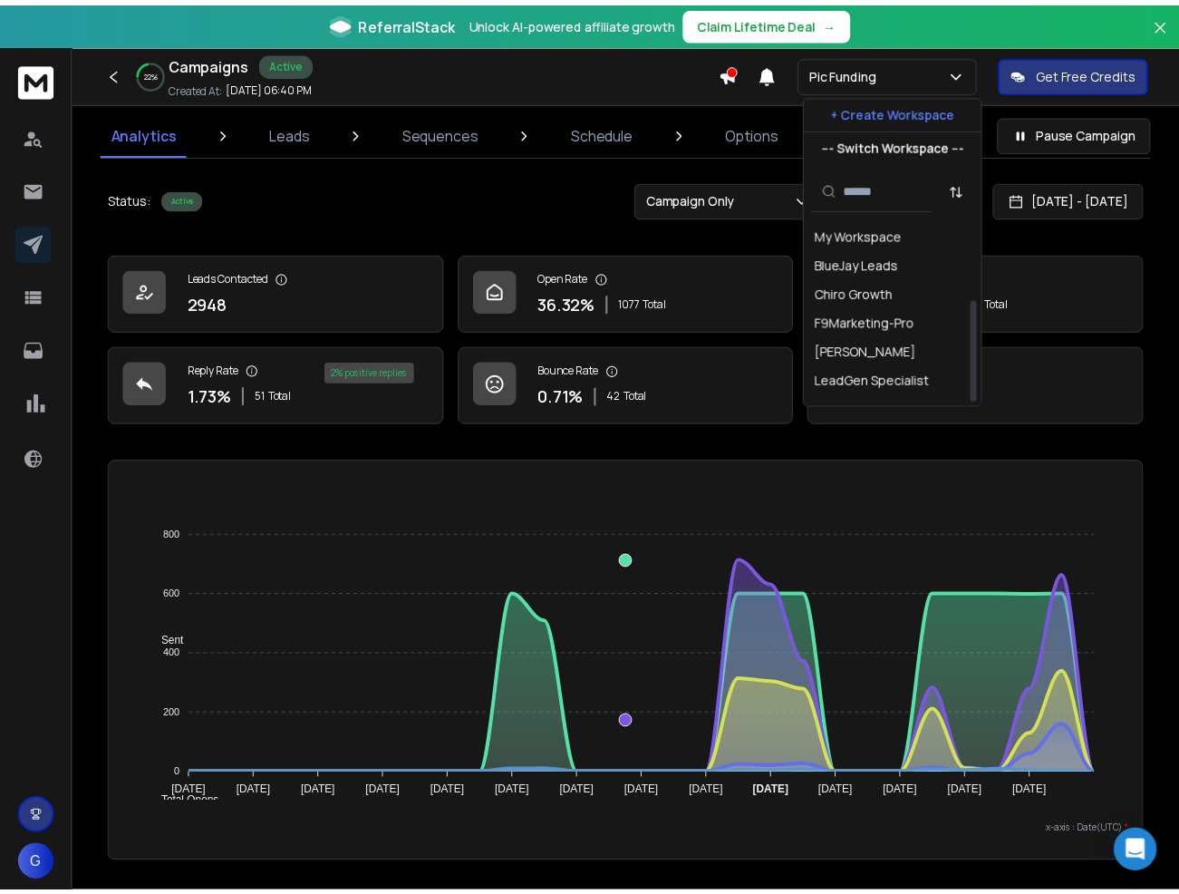
scroll to position [138, 0]
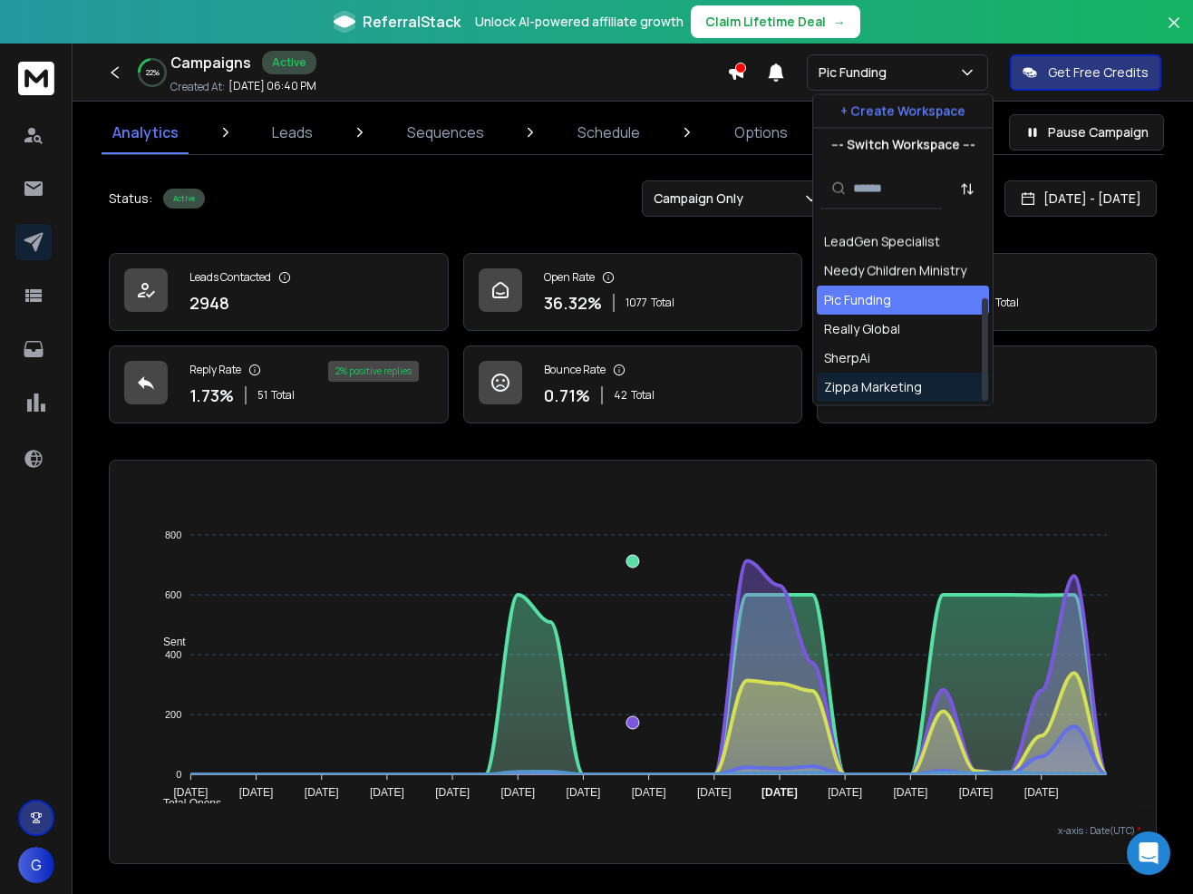
click at [891, 386] on div "Zippa Marketing" at bounding box center [873, 387] width 98 height 18
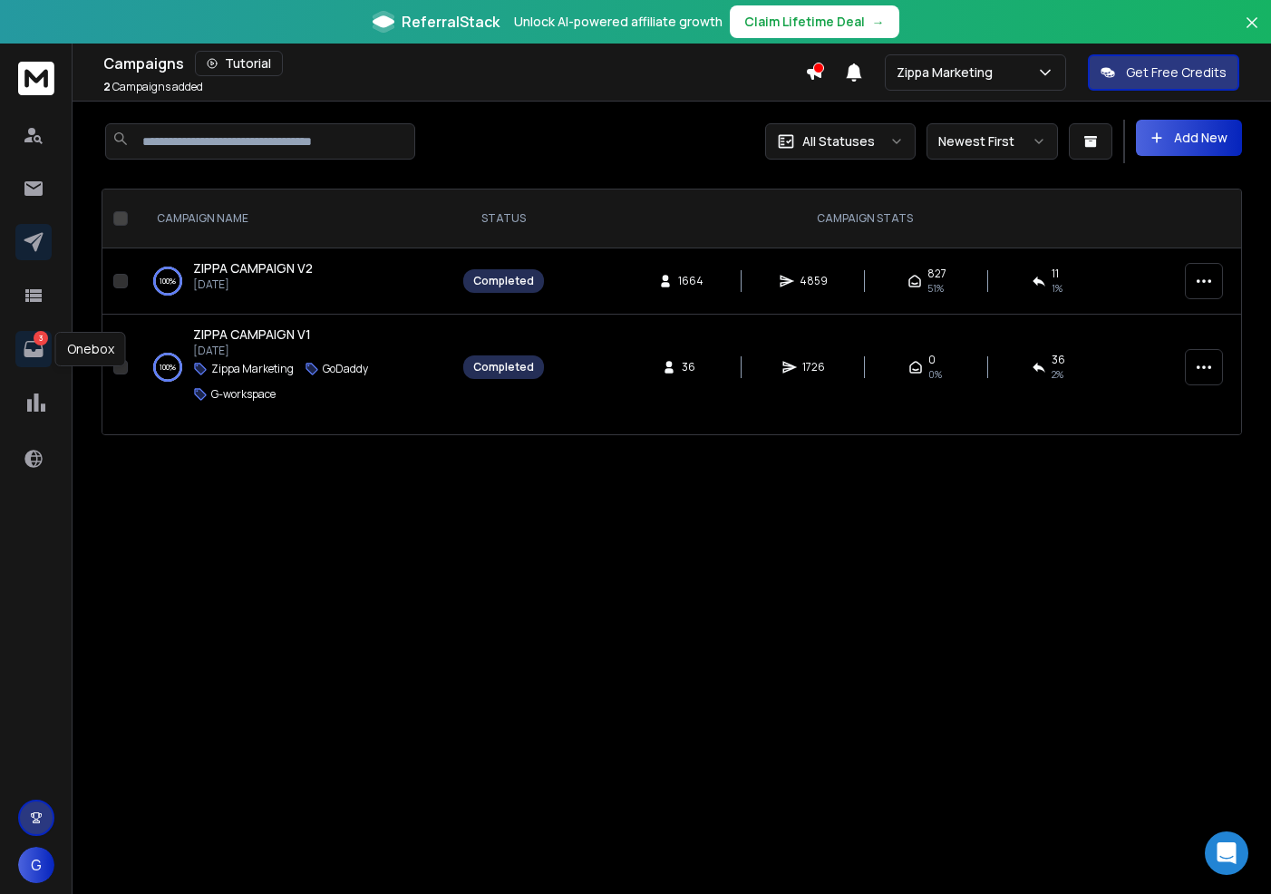
click at [27, 345] on icon at bounding box center [34, 349] width 22 height 22
